Goal: Check status

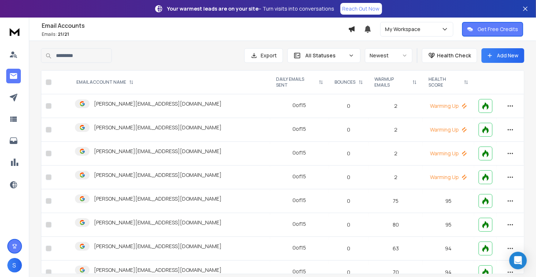
click at [21, 94] on div at bounding box center [14, 98] width 17 height 17
click at [16, 94] on icon at bounding box center [13, 98] width 8 height 8
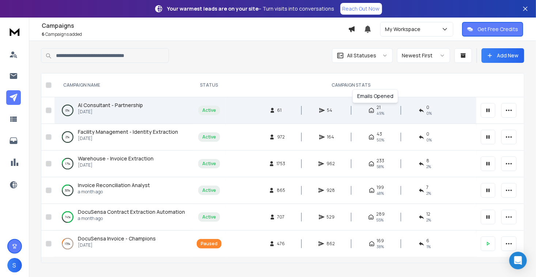
click at [369, 115] on div "21 49 %" at bounding box center [376, 110] width 22 height 12
click at [372, 112] on icon at bounding box center [371, 110] width 4 height 4
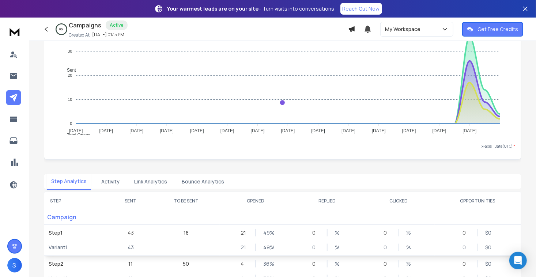
scroll to position [228, 0]
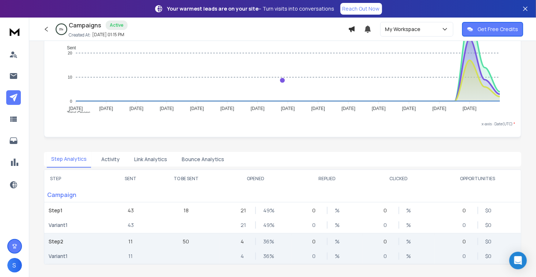
click at [141, 239] on div "11 11" at bounding box center [130, 249] width 34 height 22
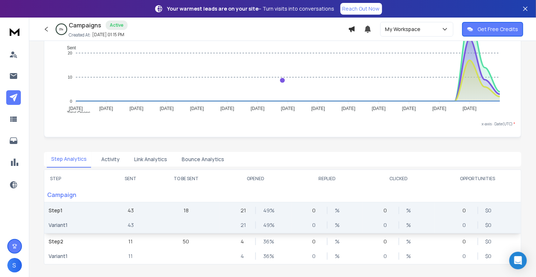
click at [151, 212] on td "43 43" at bounding box center [130, 217] width 43 height 31
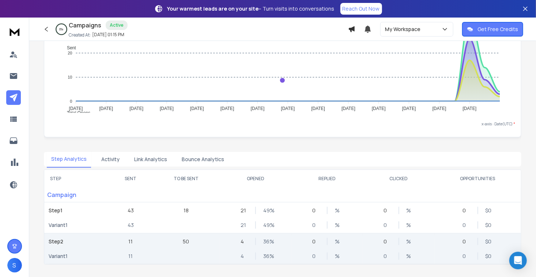
click at [145, 254] on div "11 11" at bounding box center [130, 249] width 34 height 22
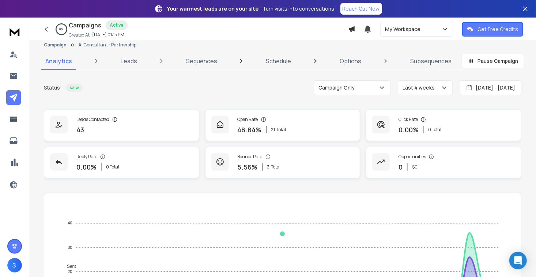
scroll to position [8, 0]
